Goal: Communication & Community: Answer question/provide support

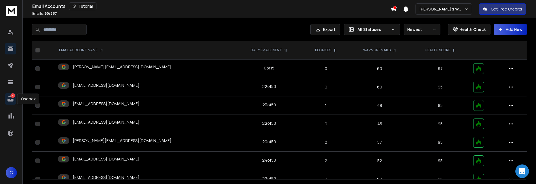
click at [6, 102] on link "1" at bounding box center [10, 98] width 11 height 11
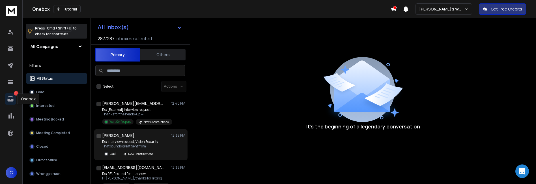
scroll to position [258, 0]
click at [155, 139] on p "Re: Interview request, Vision Security" at bounding box center [130, 141] width 56 height 5
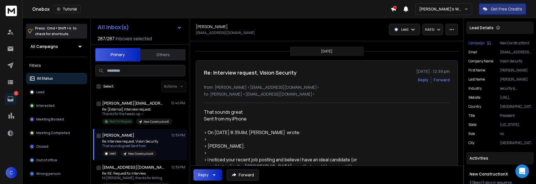
drag, startPoint x: 317, startPoint y: 86, endPoint x: 217, endPoint y: 87, distance: 99.9
click at [216, 86] on p "from: [PERSON_NAME] <[EMAIL_ADDRESS][DOMAIN_NAME]>" at bounding box center [327, 87] width 246 height 6
copy p "[PERSON_NAME] <[EMAIL_ADDRESS][DOMAIN_NAME]"
click at [420, 80] on button "Reply" at bounding box center [423, 80] width 11 height 6
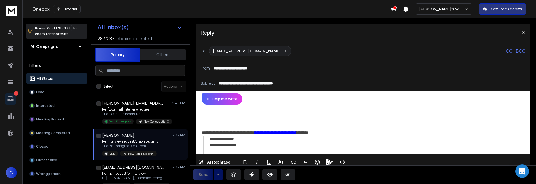
click at [285, 113] on div at bounding box center [363, 113] width 323 height 6
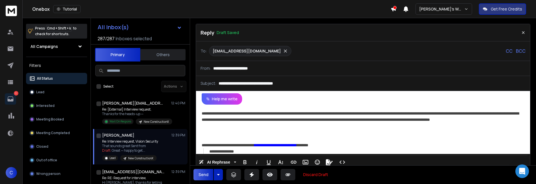
scroll to position [1, 0]
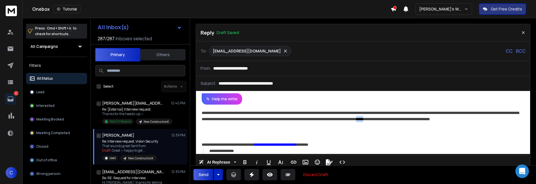
drag, startPoint x: 461, startPoint y: 120, endPoint x: 453, endPoint y: 121, distance: 7.7
click at [453, 121] on div "**********" at bounding box center [362, 119] width 321 height 19
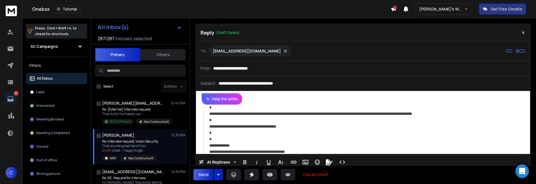
scroll to position [85, 0]
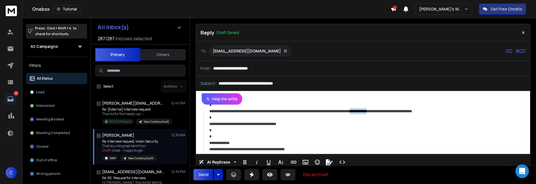
drag, startPoint x: 400, startPoint y: 110, endPoint x: 378, endPoint y: 112, distance: 22.1
click at [378, 112] on div "**********" at bounding box center [363, 113] width 320 height 101
copy div "**********"
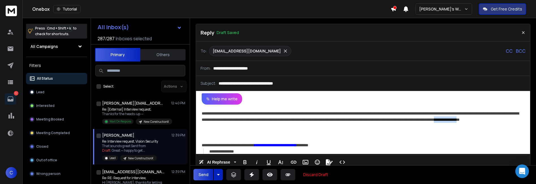
drag, startPoint x: 265, startPoint y: 126, endPoint x: 244, endPoint y: 125, distance: 21.3
click at [238, 127] on div "**********" at bounding box center [362, 119] width 321 height 19
click at [202, 175] on button "Send" at bounding box center [204, 174] width 20 height 11
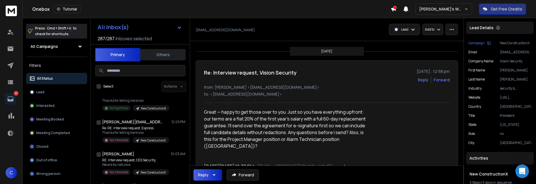
click at [403, 32] on div "Lead" at bounding box center [404, 29] width 31 height 11
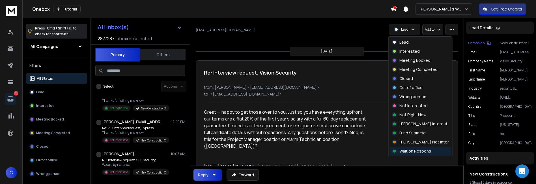
drag, startPoint x: 420, startPoint y: 153, endPoint x: 454, endPoint y: 139, distance: 36.6
click at [420, 153] on p "Wait on Respons" at bounding box center [416, 151] width 32 height 6
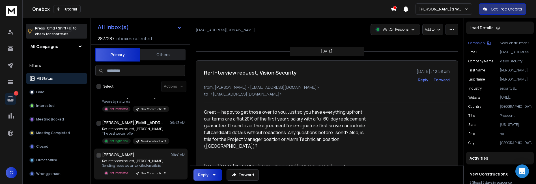
scroll to position [590, 0]
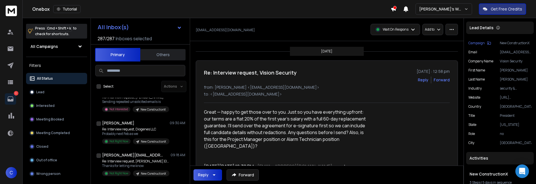
click at [37, 90] on p "Lead" at bounding box center [40, 92] width 8 height 5
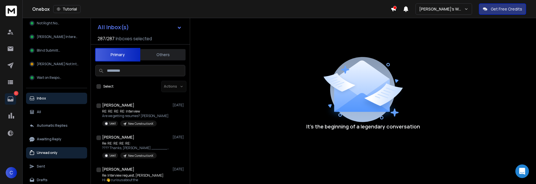
scroll to position [183, 0]
click at [44, 156] on div "Unread only" at bounding box center [43, 153] width 28 height 7
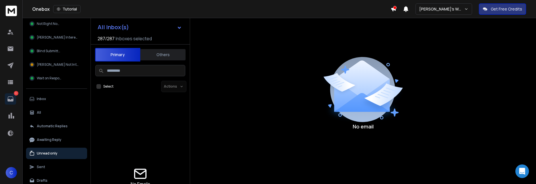
scroll to position [0, 0]
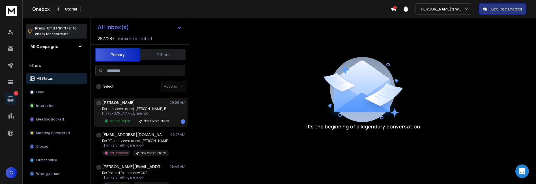
scroll to position [710, 0]
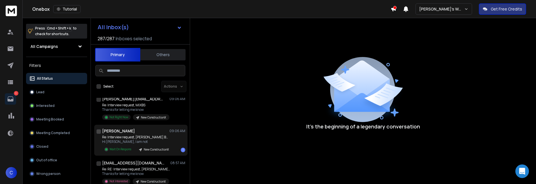
click at [155, 142] on p "Hi [PERSON_NAME], I am not" at bounding box center [136, 141] width 68 height 5
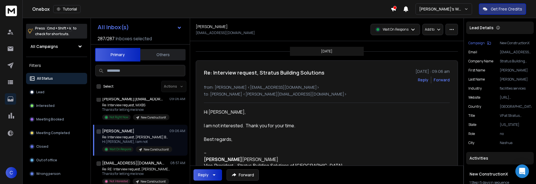
click at [424, 79] on button "Reply" at bounding box center [423, 80] width 11 height 6
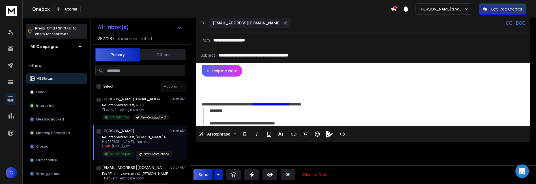
scroll to position [27, 0]
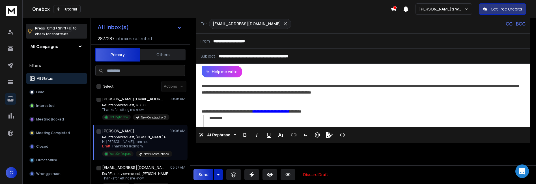
drag, startPoint x: 204, startPoint y: 173, endPoint x: 217, endPoint y: 166, distance: 14.9
click at [204, 173] on button "Send" at bounding box center [204, 174] width 20 height 11
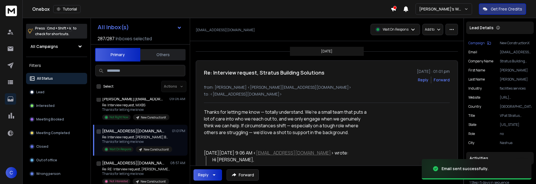
click at [395, 31] on p "Wait On Respons" at bounding box center [396, 29] width 26 height 5
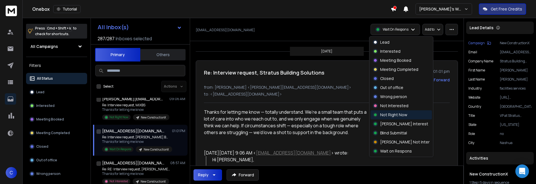
click at [396, 114] on p "Not Right Now" at bounding box center [393, 115] width 27 height 6
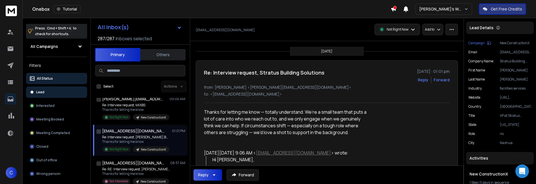
click at [57, 95] on button "Lead" at bounding box center [56, 91] width 61 height 11
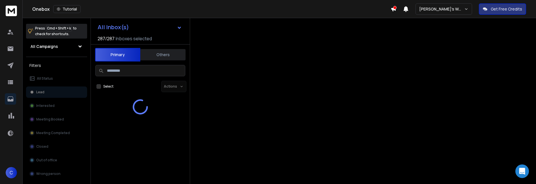
scroll to position [0, 0]
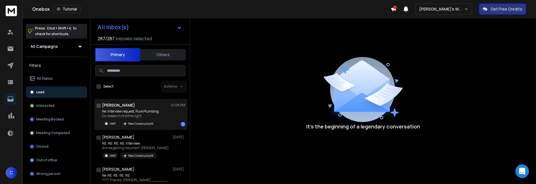
click at [119, 106] on h1 "Andrew Henderson" at bounding box center [118, 105] width 33 height 6
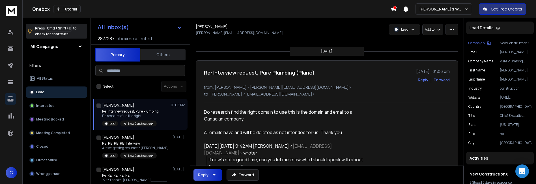
click at [400, 28] on div "Lead" at bounding box center [404, 29] width 31 height 11
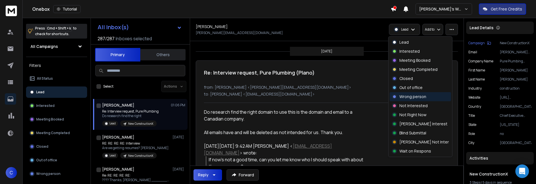
click at [417, 99] on div "Wrong person" at bounding box center [420, 96] width 61 height 9
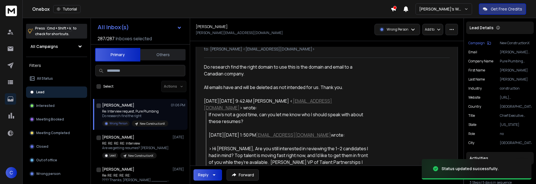
scroll to position [74, 0]
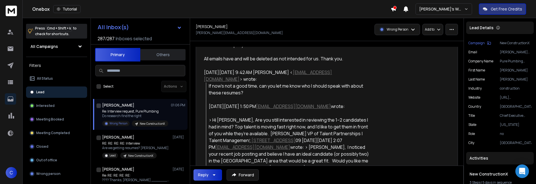
click at [52, 80] on p "All Status" at bounding box center [45, 78] width 16 height 5
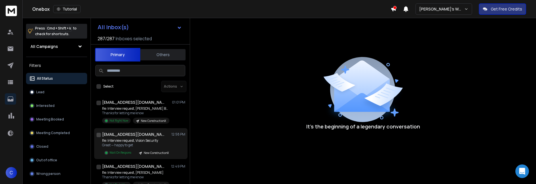
scroll to position [0, 0]
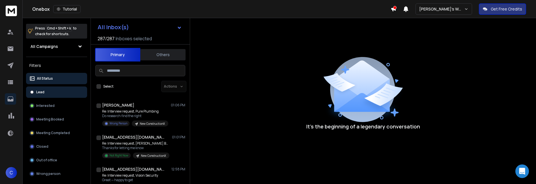
click at [63, 95] on button "Lead" at bounding box center [56, 91] width 61 height 11
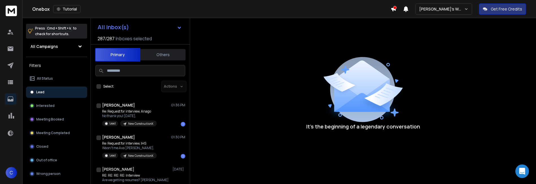
scroll to position [0, 0]
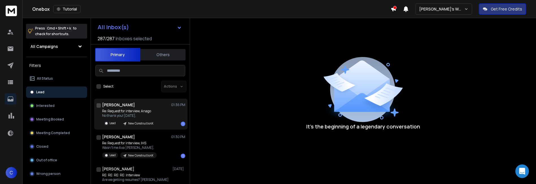
click at [135, 123] on p "New ConstructionX" at bounding box center [140, 123] width 25 height 4
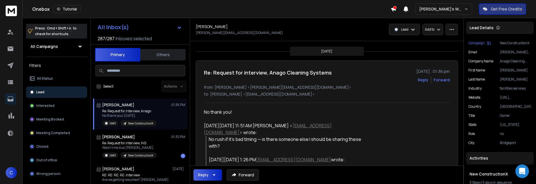
click at [424, 81] on button "Reply" at bounding box center [423, 80] width 11 height 6
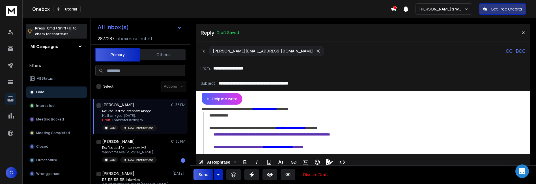
scroll to position [0, 0]
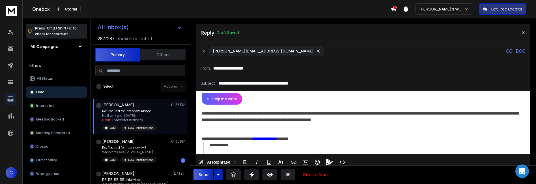
click at [205, 177] on button "Send" at bounding box center [204, 174] width 20 height 11
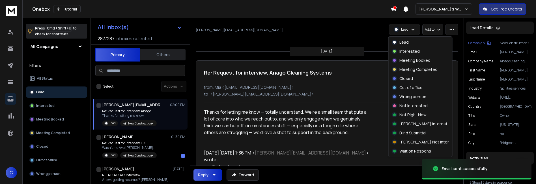
click at [396, 30] on div at bounding box center [396, 29] width 5 height 5
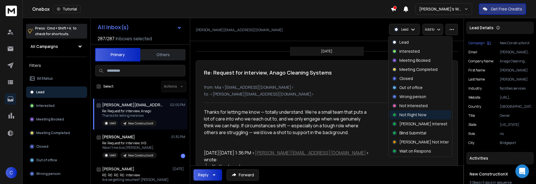
click at [417, 116] on p "Not Right Now" at bounding box center [413, 115] width 27 height 6
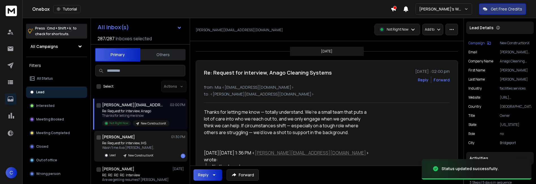
click at [133, 143] on p "Re: Request for interview, IHS" at bounding box center [129, 143] width 55 height 5
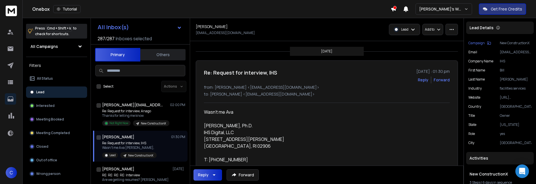
click at [421, 82] on button "Reply" at bounding box center [423, 80] width 11 height 6
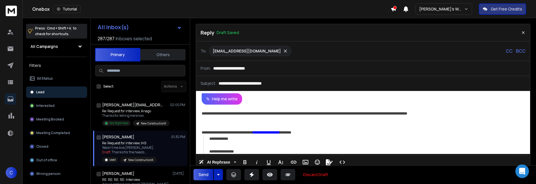
click at [198, 176] on button "Send" at bounding box center [204, 174] width 20 height 11
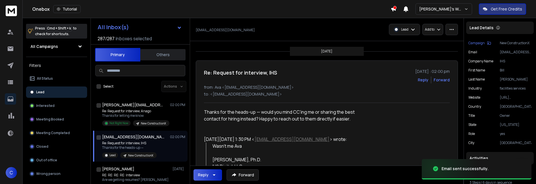
click at [406, 31] on p "Lead" at bounding box center [404, 29] width 7 height 5
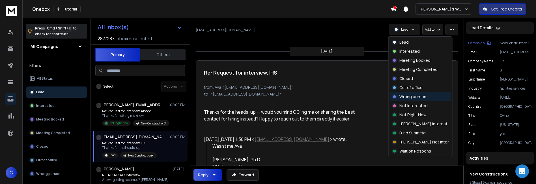
click at [415, 94] on p "Wrong person" at bounding box center [413, 97] width 27 height 6
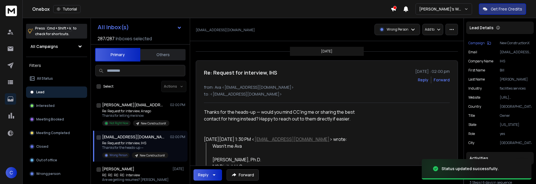
click at [67, 77] on button "All Status" at bounding box center [56, 78] width 61 height 11
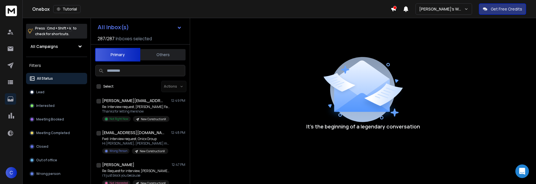
scroll to position [229, 0]
click at [44, 97] on button "Lead" at bounding box center [56, 91] width 61 height 11
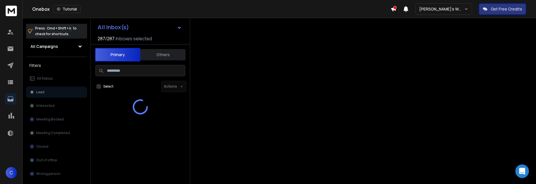
scroll to position [0, 0]
